Goal: Task Accomplishment & Management: Manage account settings

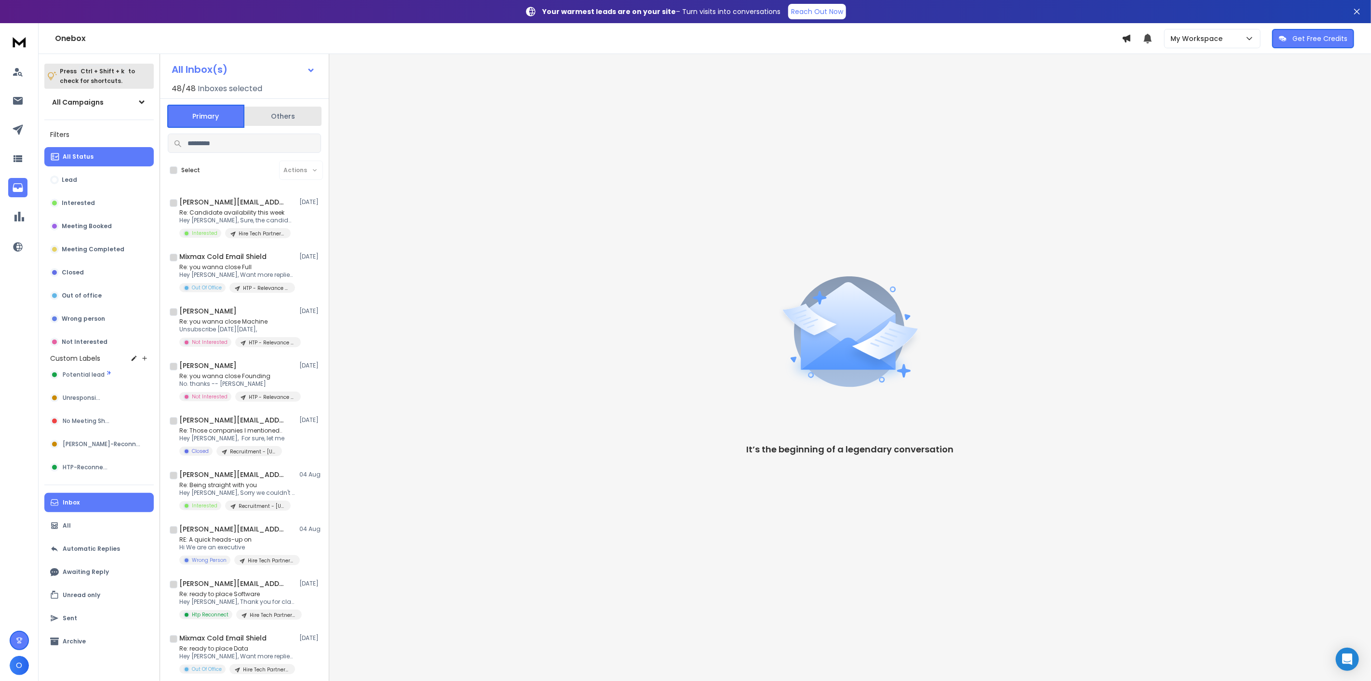
click at [378, 197] on div "It’s the beginning of a legendary conversation" at bounding box center [850, 343] width 1042 height 579
click at [23, 121] on link at bounding box center [17, 129] width 19 height 19
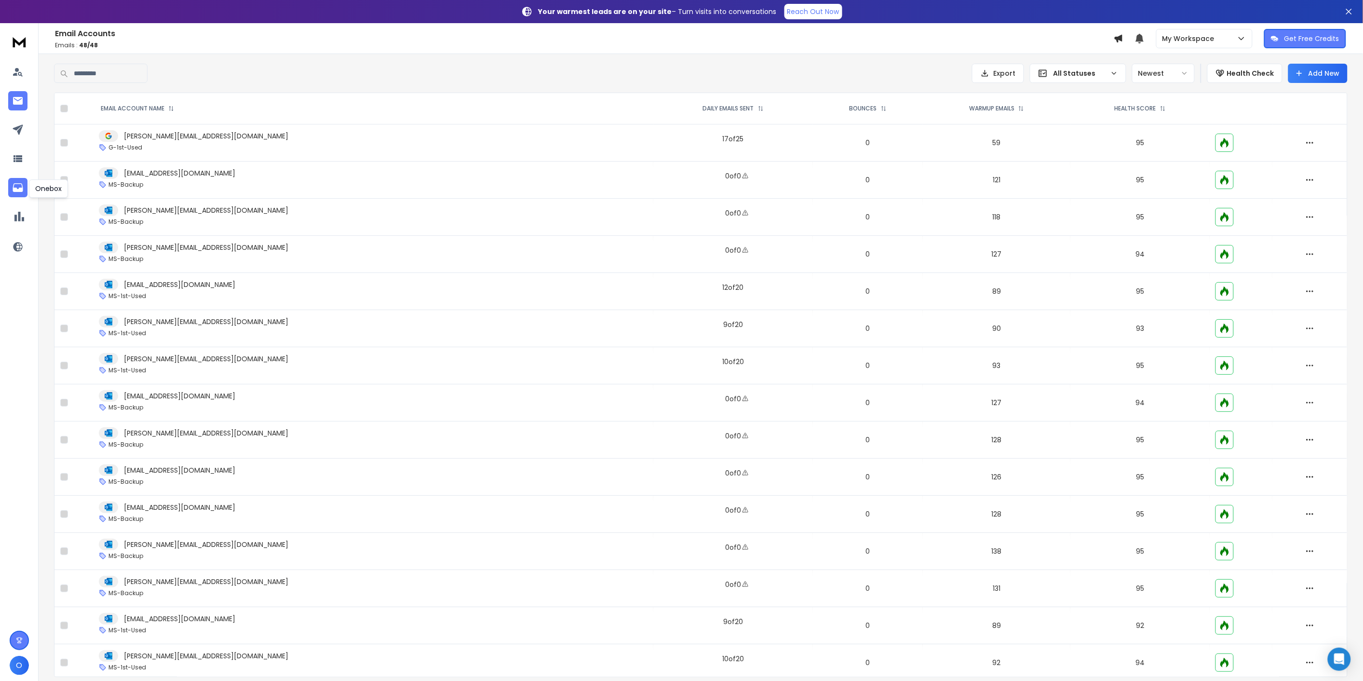
click at [17, 187] on icon at bounding box center [18, 188] width 12 height 12
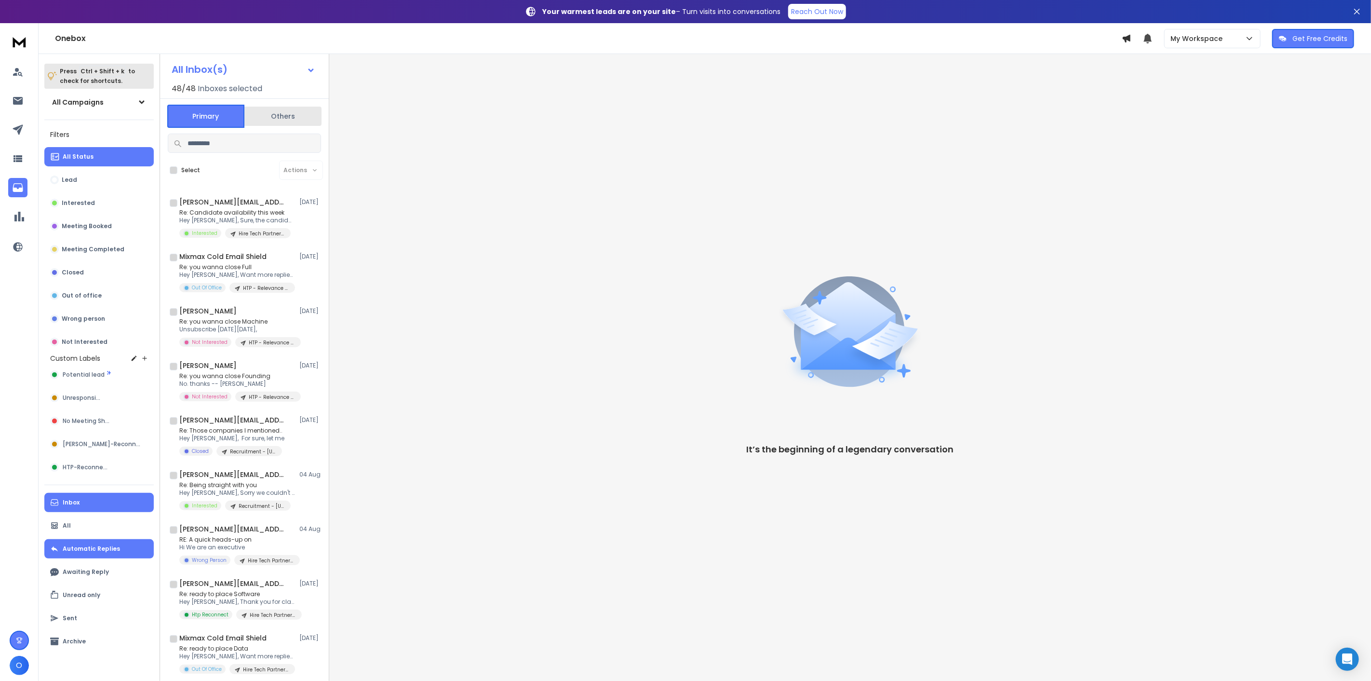
click at [90, 551] on p "Automatic Replies" at bounding box center [91, 549] width 57 height 8
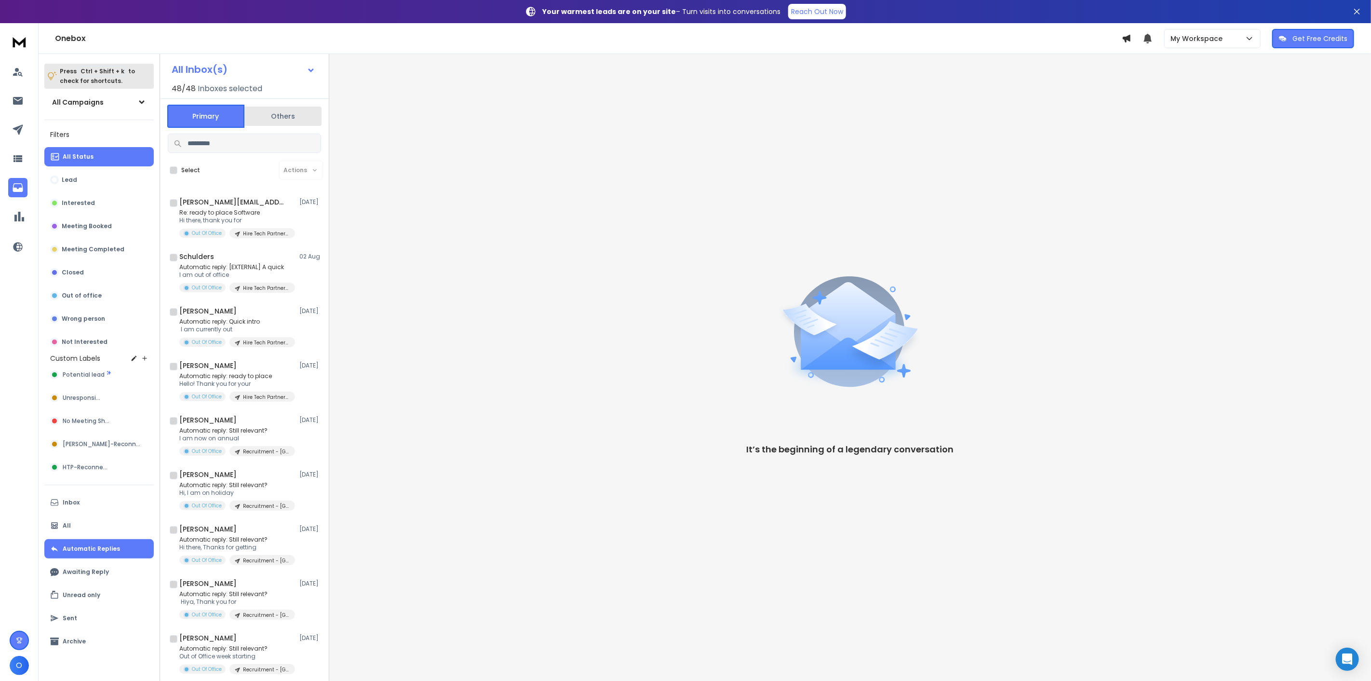
click at [280, 111] on button "Others" at bounding box center [282, 116] width 77 height 21
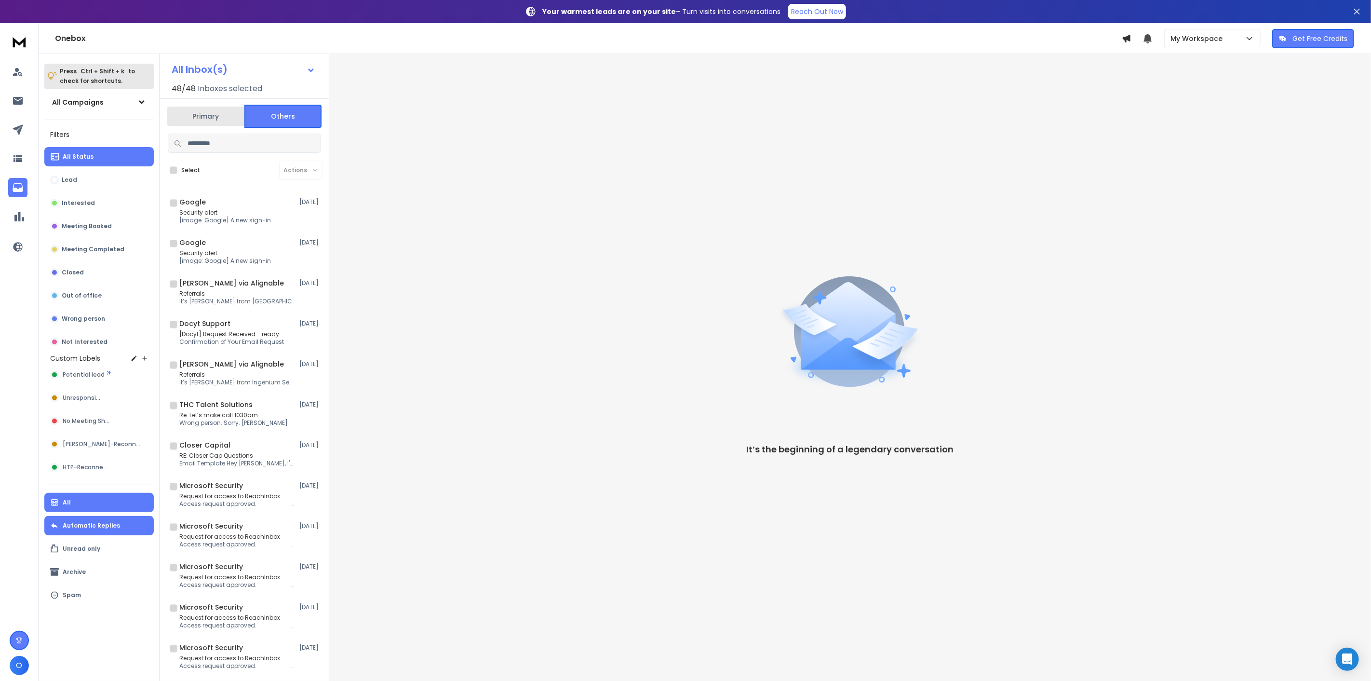
click at [104, 520] on div "Automatic Replies" at bounding box center [85, 526] width 70 height 12
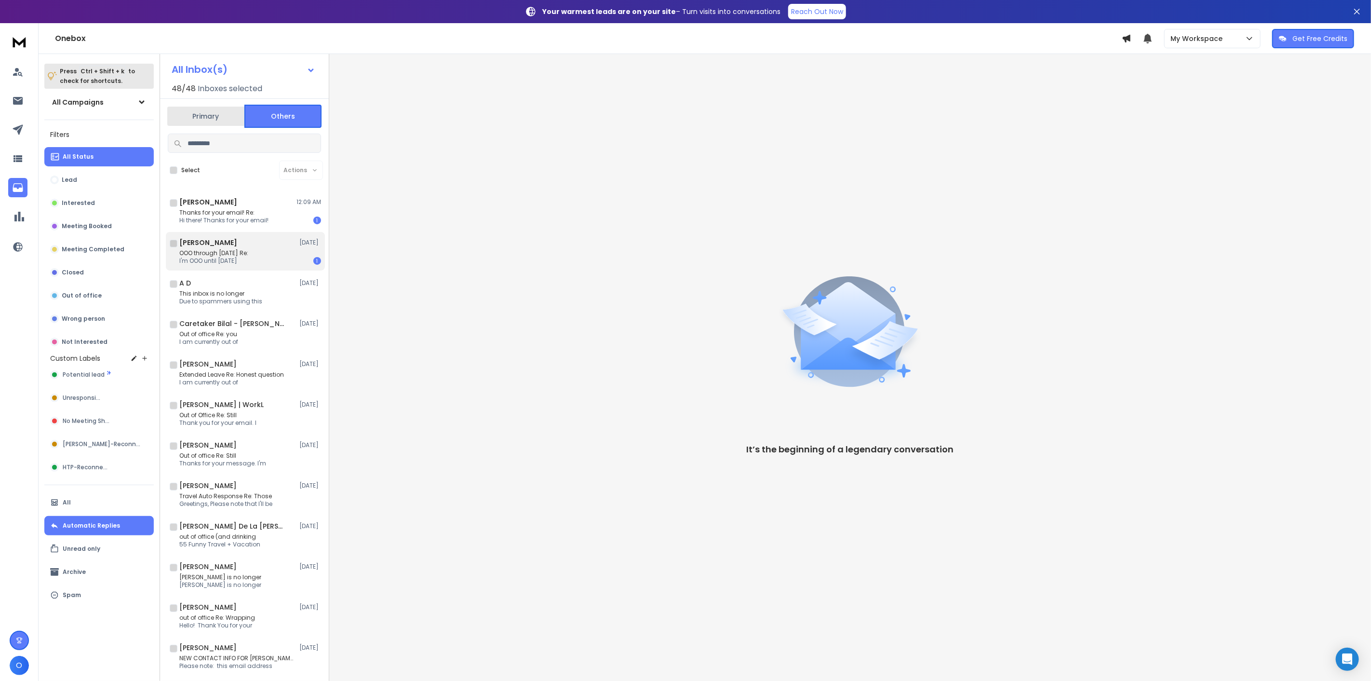
click at [230, 256] on p "OOO through [DATE] Re:" at bounding box center [213, 253] width 69 height 8
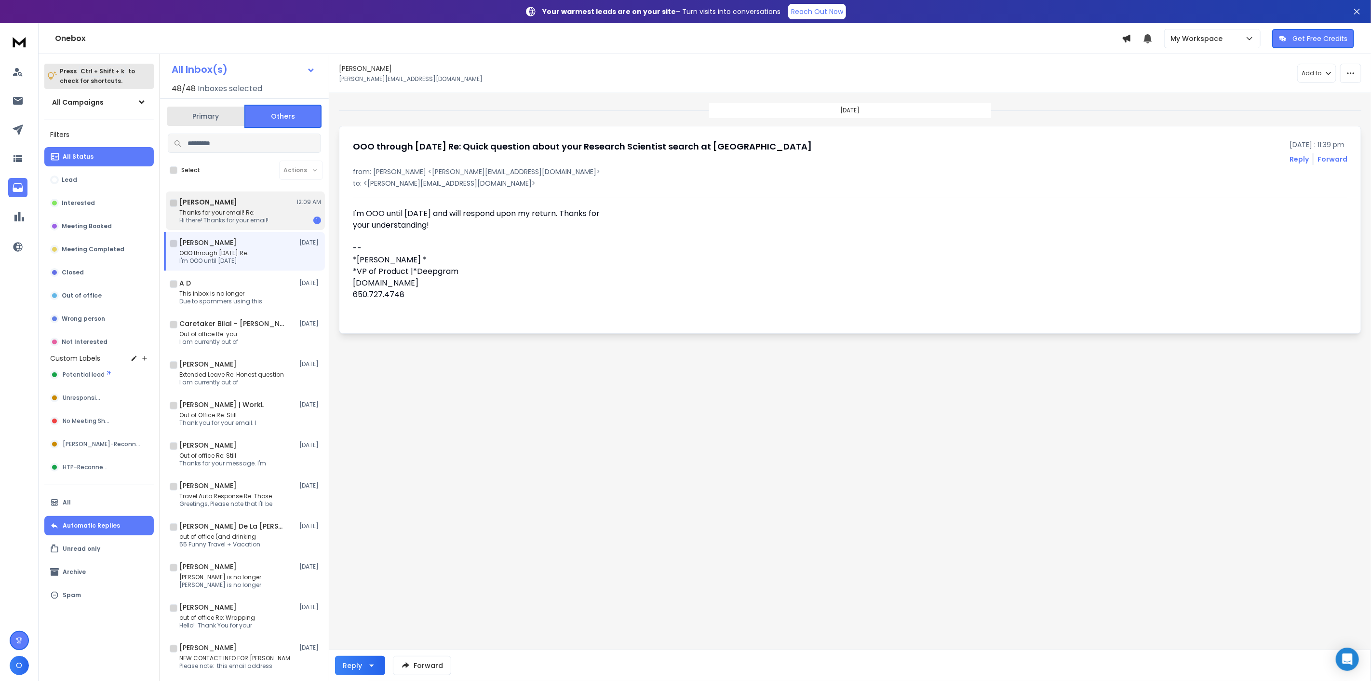
click at [256, 210] on p "Thanks for your email! Re:" at bounding box center [223, 213] width 89 height 8
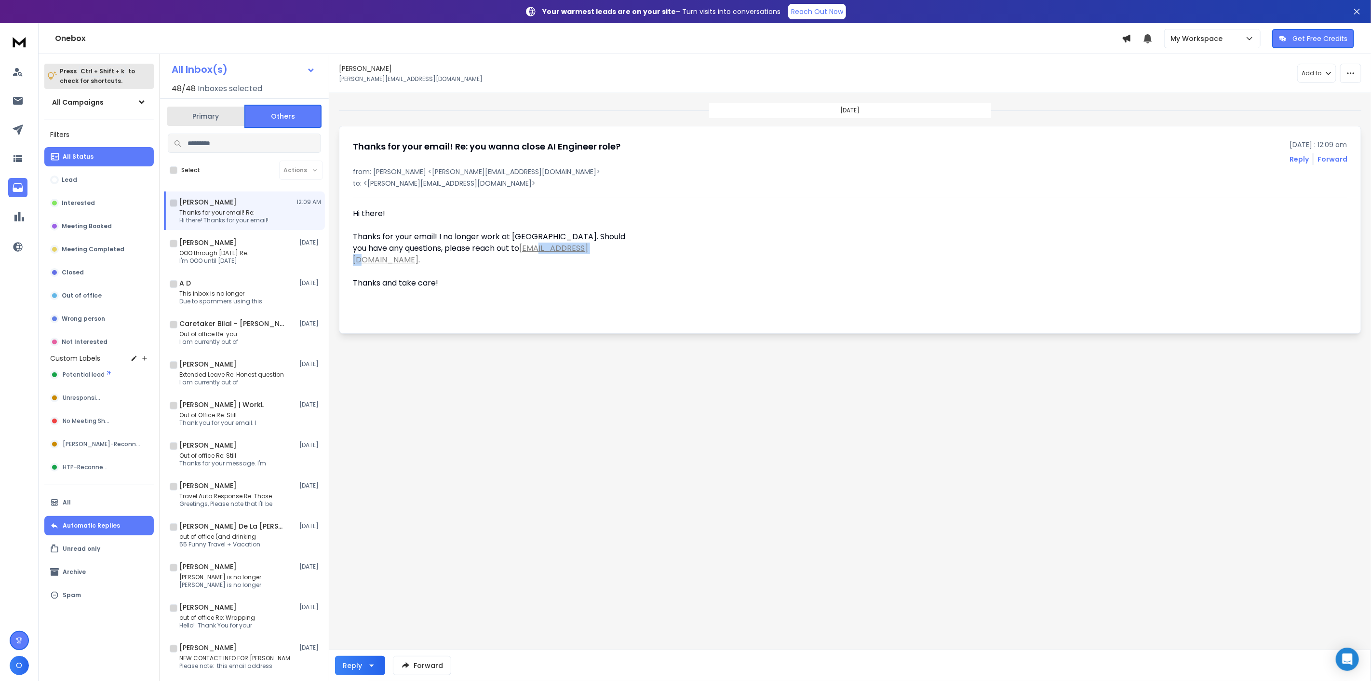
copy link "[DOMAIN_NAME]"
drag, startPoint x: 542, startPoint y: 249, endPoint x: 488, endPoint y: 252, distance: 54.6
click at [488, 252] on div "Thanks for your email! I no longer work at [GEOGRAPHIC_DATA]. Should you have a…" at bounding box center [494, 248] width 282 height 35
click at [484, 290] on div "Hi there! Thanks for your email! I no longer work at [GEOGRAPHIC_DATA]. Should …" at bounding box center [497, 264] width 289 height 112
drag, startPoint x: 460, startPoint y: 172, endPoint x: 428, endPoint y: 175, distance: 32.4
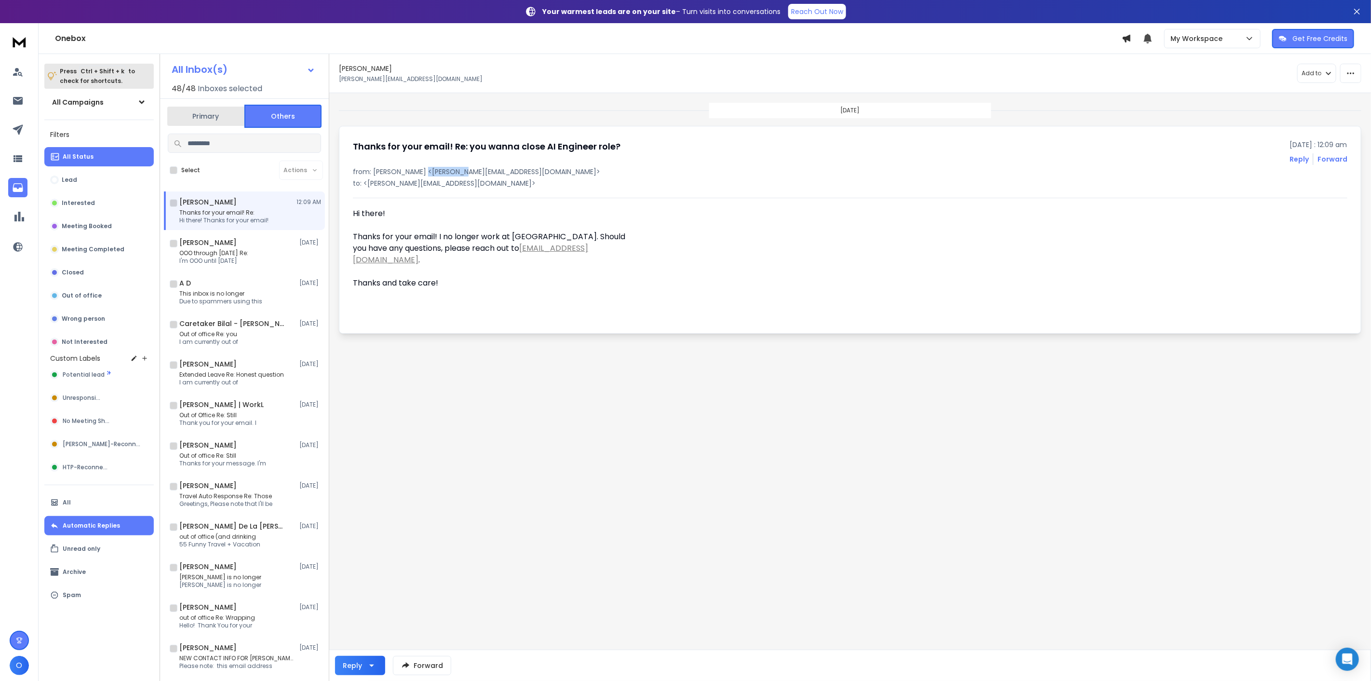
click at [428, 175] on p "from: [PERSON_NAME] <[PERSON_NAME][EMAIL_ADDRESS][DOMAIN_NAME]>" at bounding box center [850, 172] width 995 height 10
copy p "[DOMAIN_NAME]"
click at [443, 277] on div "Thanks and take care!" at bounding box center [494, 283] width 282 height 12
click at [263, 327] on h1 "Caretaker Bilal - [PERSON_NAME]" at bounding box center [232, 324] width 106 height 10
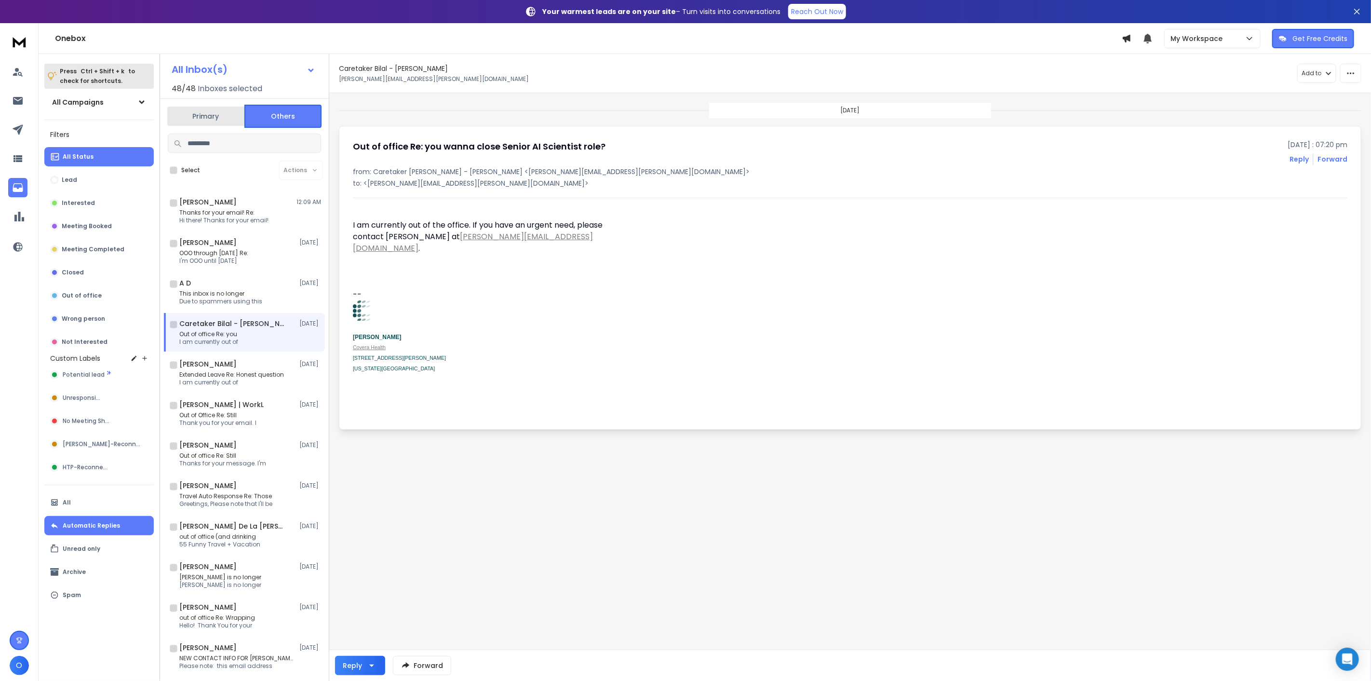
click at [66, 416] on button "No Meeting Show" at bounding box center [98, 420] width 109 height 19
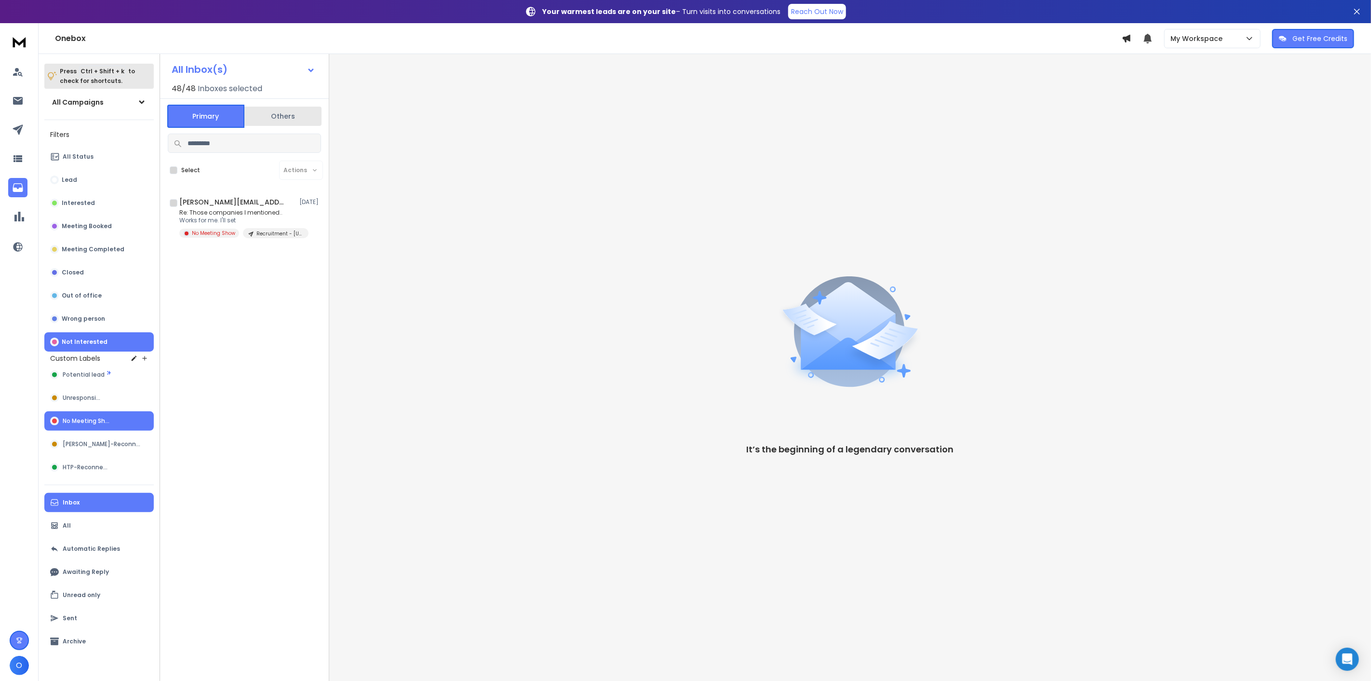
click at [85, 340] on p "Not Interested" at bounding box center [85, 342] width 46 height 8
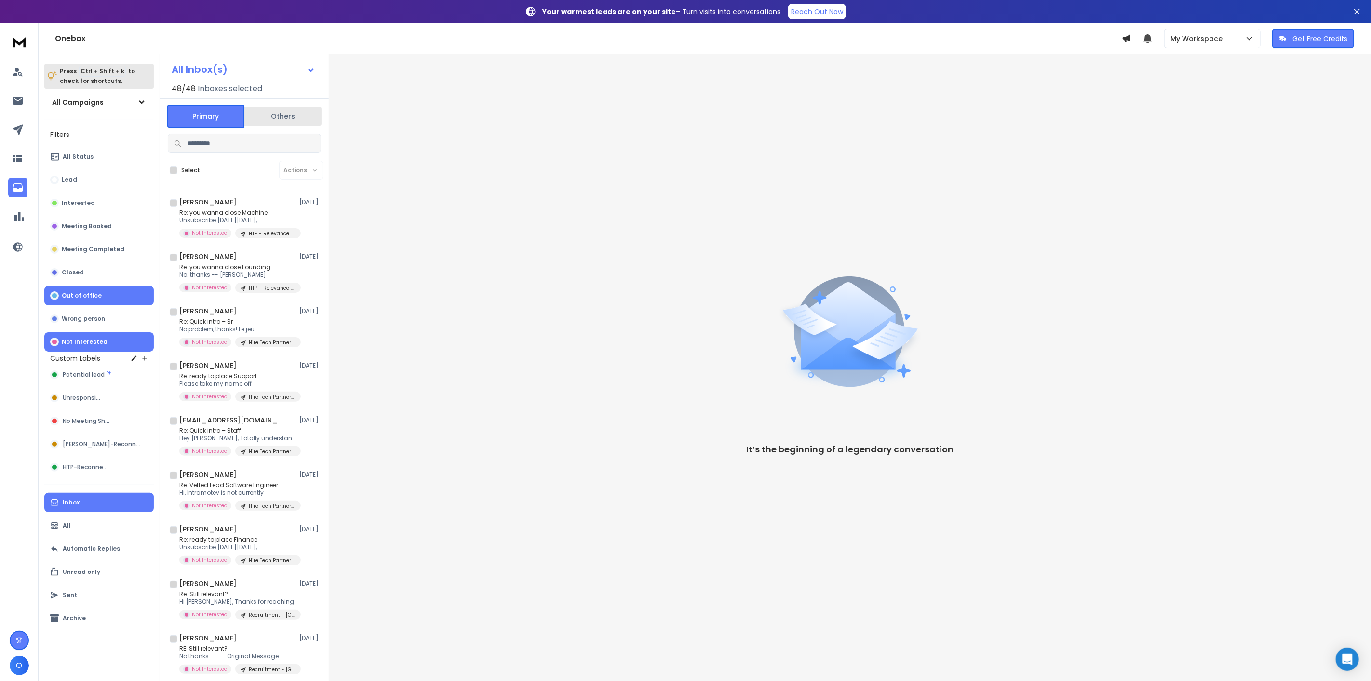
click at [101, 294] on button "Out of office" at bounding box center [98, 295] width 109 height 19
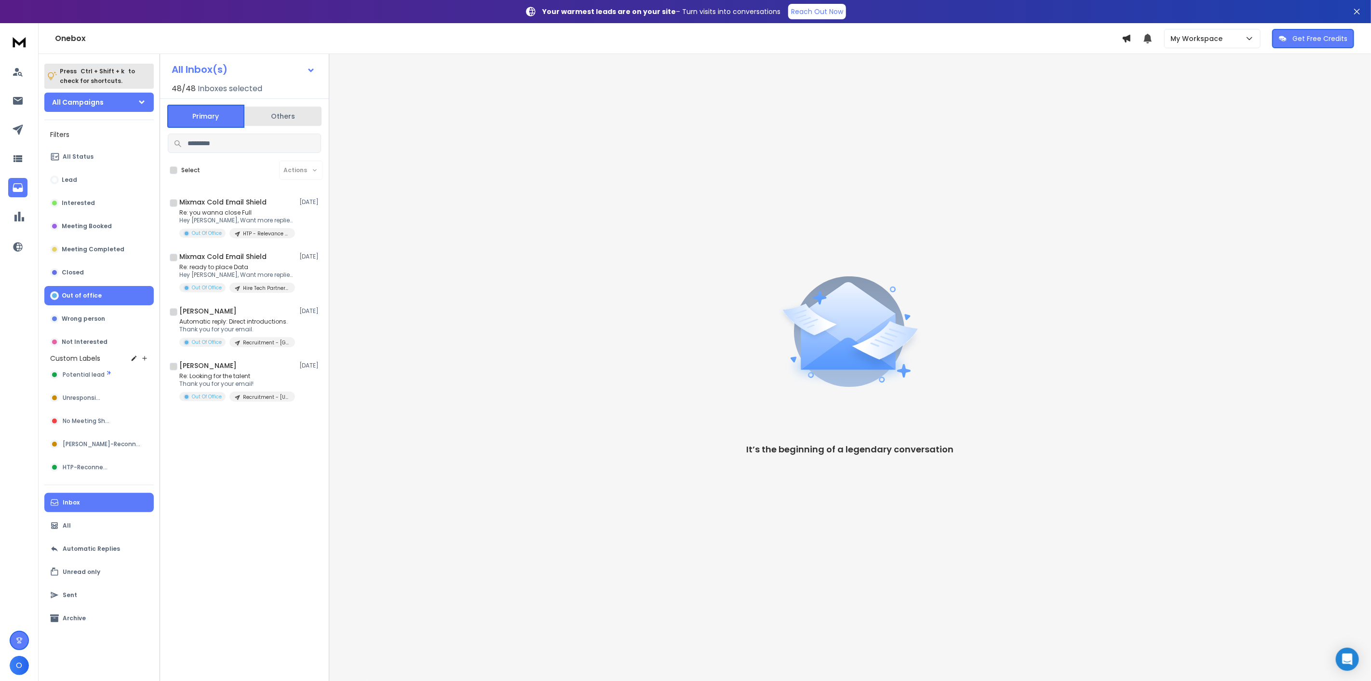
click at [108, 102] on button "All Campaigns" at bounding box center [98, 102] width 109 height 19
click at [434, 282] on div "It’s the beginning of a legendary conversation" at bounding box center [850, 343] width 1042 height 579
click at [23, 128] on link at bounding box center [17, 129] width 19 height 19
